Goal: Task Accomplishment & Management: Manage account settings

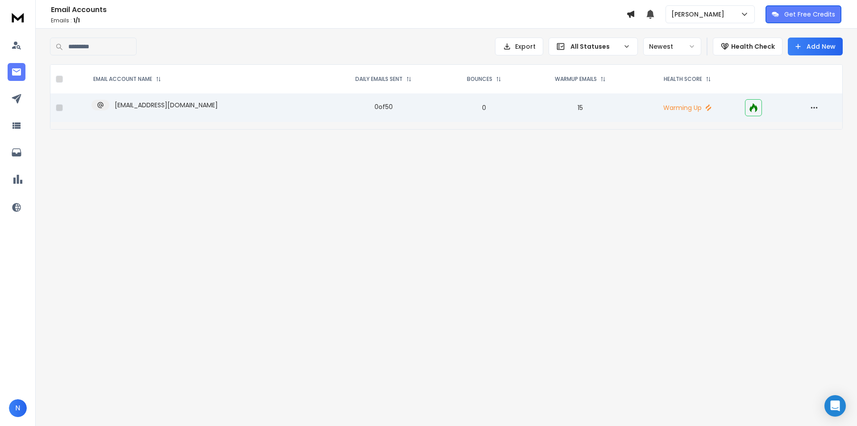
click at [178, 106] on p "[EMAIL_ADDRESS][DOMAIN_NAME]" at bounding box center [166, 104] width 103 height 9
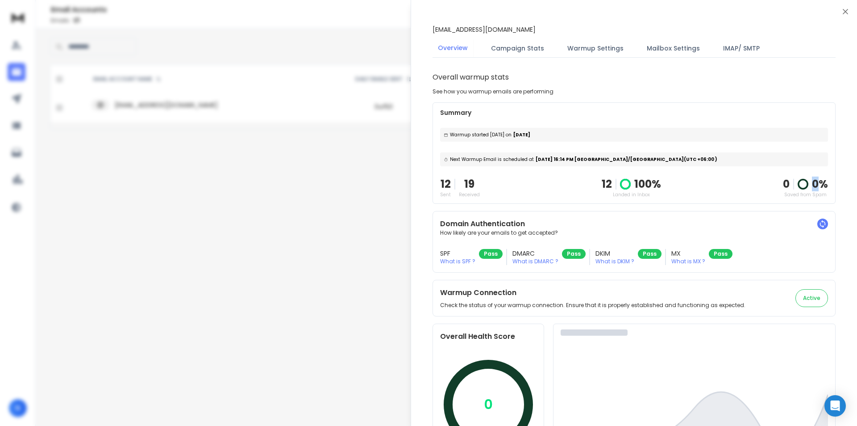
drag, startPoint x: 794, startPoint y: 188, endPoint x: 814, endPoint y: 186, distance: 20.3
type textarea "*"
click at [814, 186] on div "0 0 %" at bounding box center [805, 184] width 45 height 14
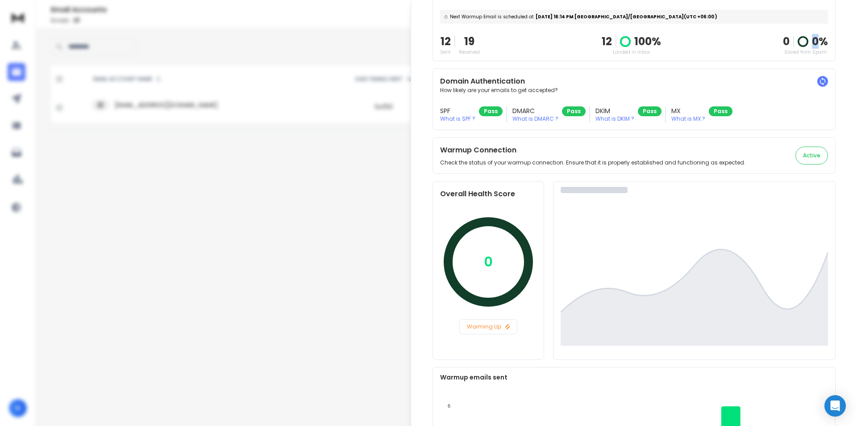
scroll to position [179, 0]
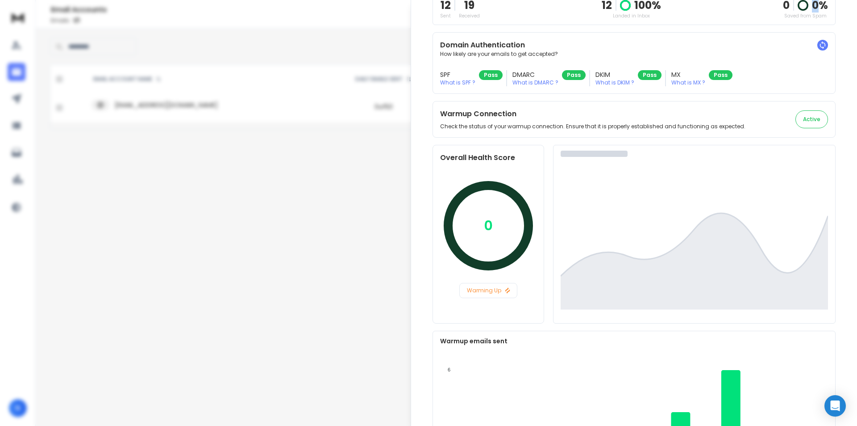
click at [374, 236] on div at bounding box center [428, 213] width 857 height 426
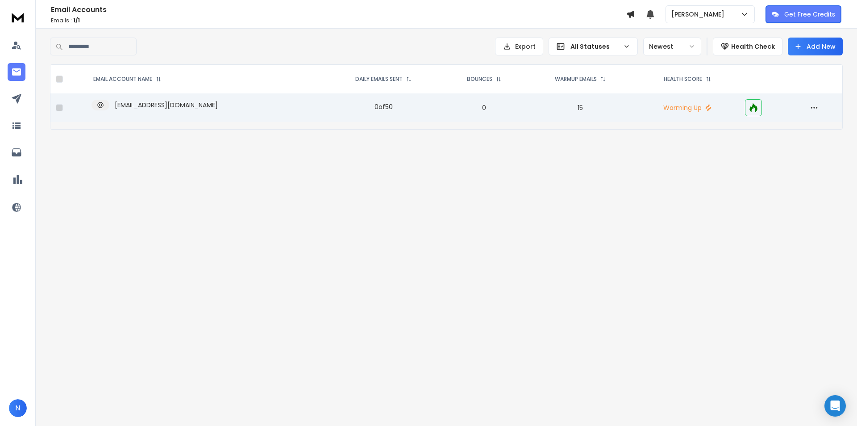
click at [192, 105] on p "[EMAIL_ADDRESS][DOMAIN_NAME]" at bounding box center [166, 104] width 103 height 9
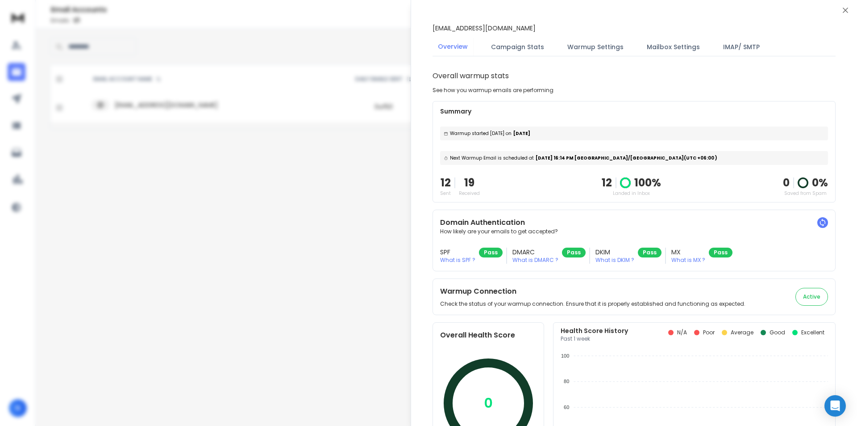
scroll to position [0, 0]
click at [663, 46] on button "Mailbox Settings" at bounding box center [674, 48] width 64 height 20
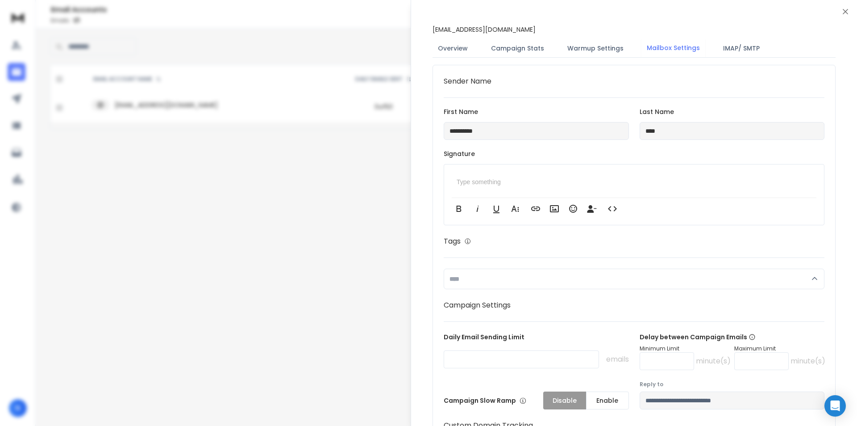
click at [605, 46] on button "Warmup Settings" at bounding box center [595, 48] width 67 height 20
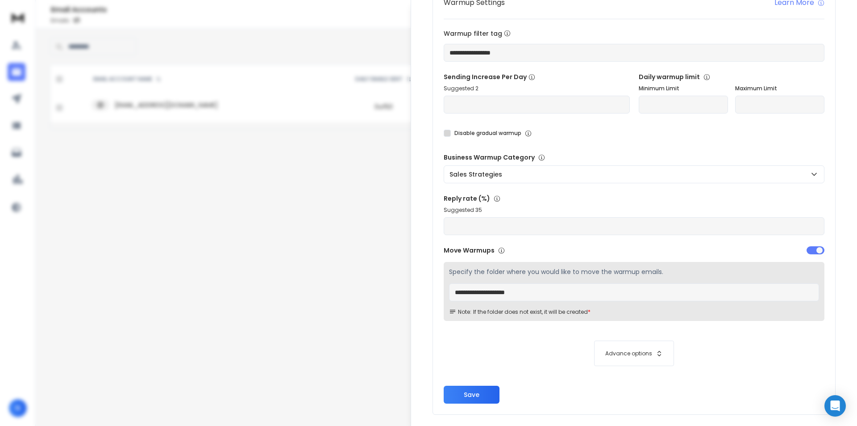
scroll to position [128, 0]
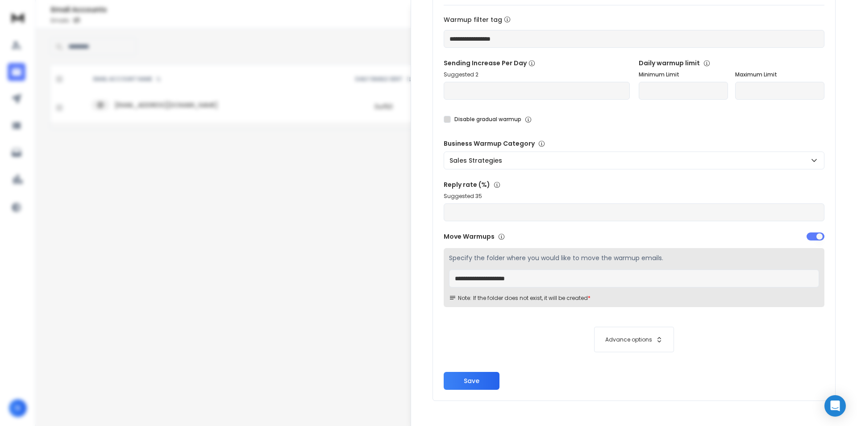
click at [367, 249] on div at bounding box center [428, 213] width 857 height 426
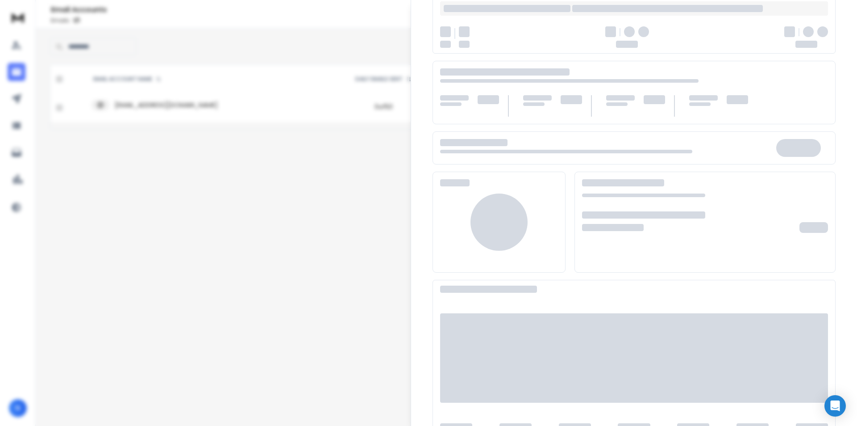
scroll to position [38, 0]
